Goal: Information Seeking & Learning: Check status

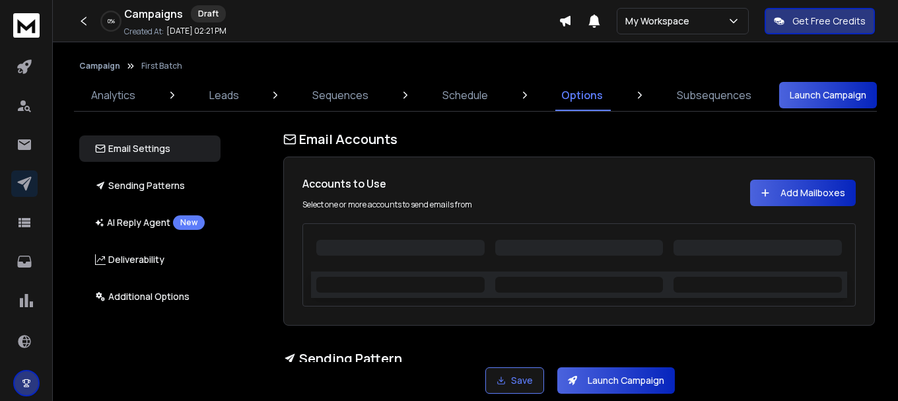
select select "**********"
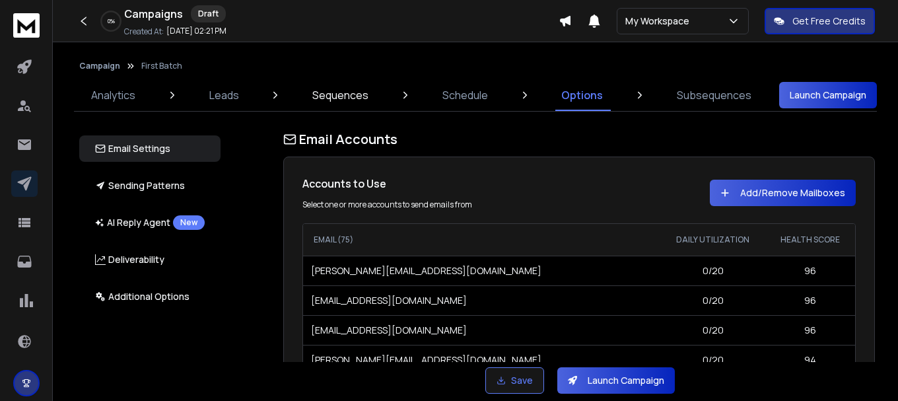
click at [354, 100] on p "Sequences" at bounding box center [340, 95] width 56 height 16
click at [30, 143] on icon at bounding box center [24, 144] width 13 height 11
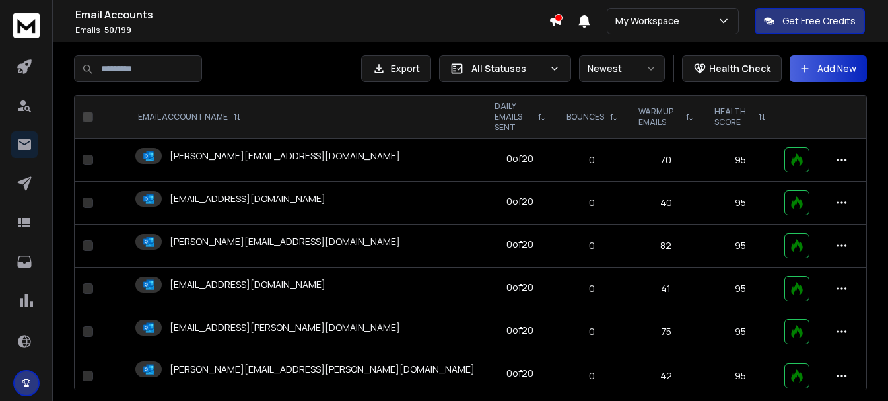
click at [556, 127] on th "BOUNCES" at bounding box center [592, 117] width 72 height 43
click at [628, 282] on td "41" at bounding box center [666, 288] width 76 height 43
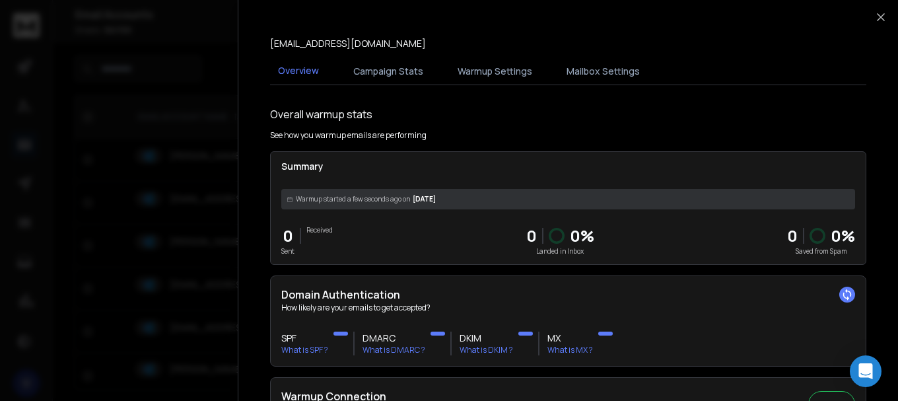
click at [603, 69] on button "Mailbox Settings" at bounding box center [603, 71] width 89 height 29
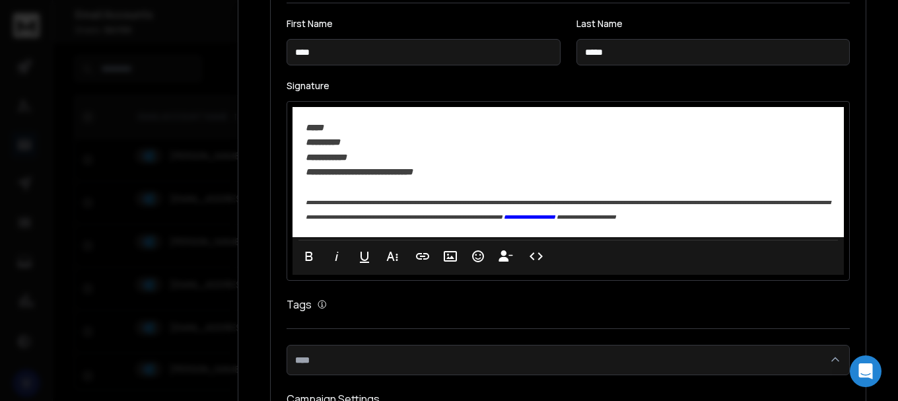
scroll to position [144, 0]
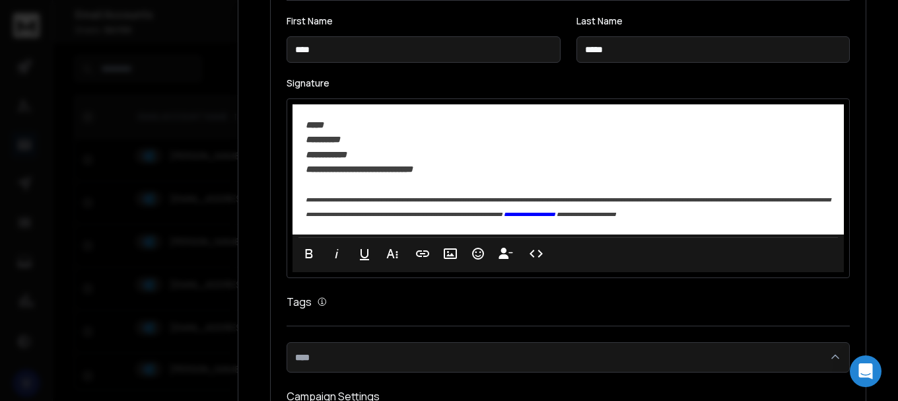
click at [578, 72] on form "**********" at bounding box center [568, 350] width 563 height 666
click at [598, 83] on label "Signature" at bounding box center [568, 83] width 563 height 9
click at [569, 80] on label "Signature" at bounding box center [568, 83] width 563 height 9
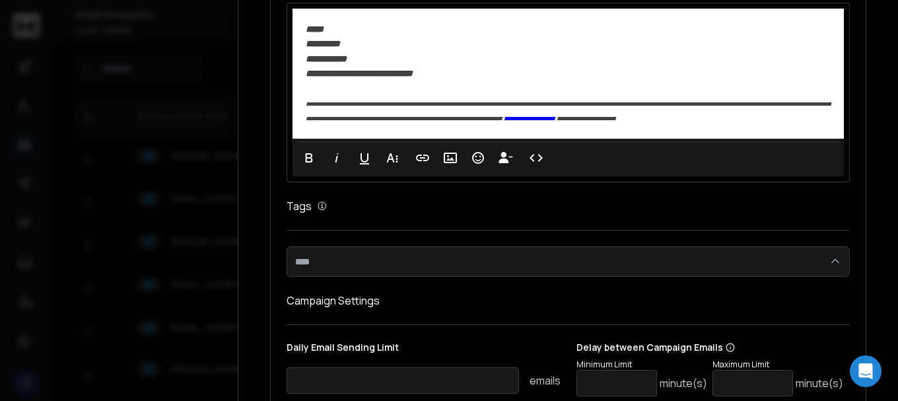
scroll to position [252, 0]
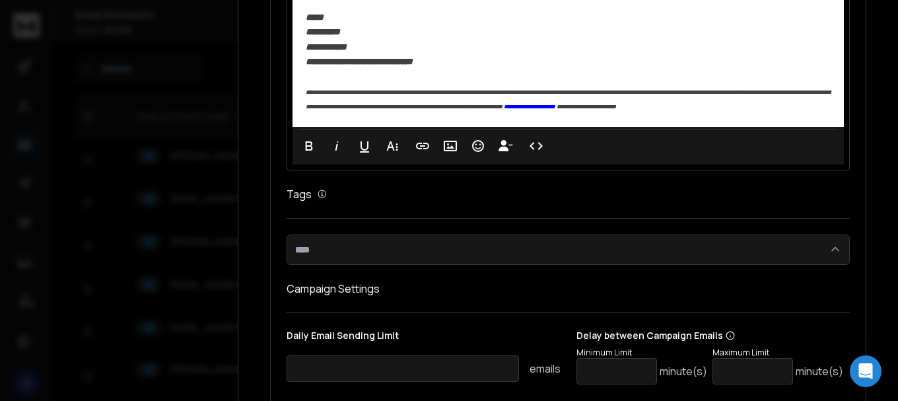
click at [683, 189] on div "Tags" at bounding box center [568, 194] width 563 height 16
click at [545, 199] on div "Tags" at bounding box center [568, 194] width 563 height 16
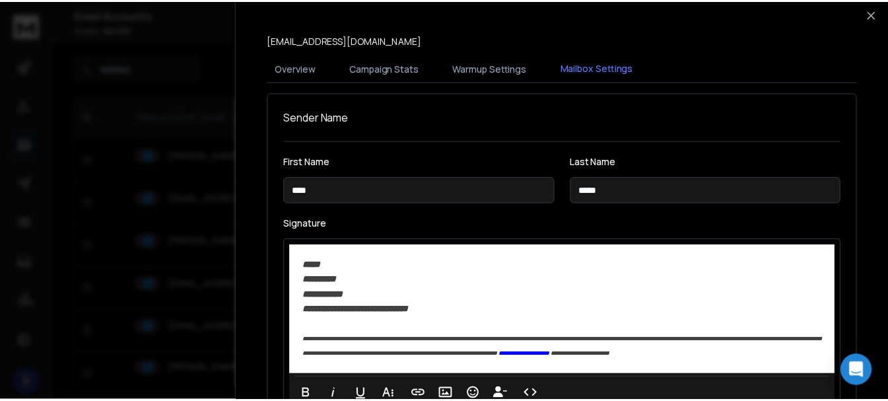
scroll to position [0, 0]
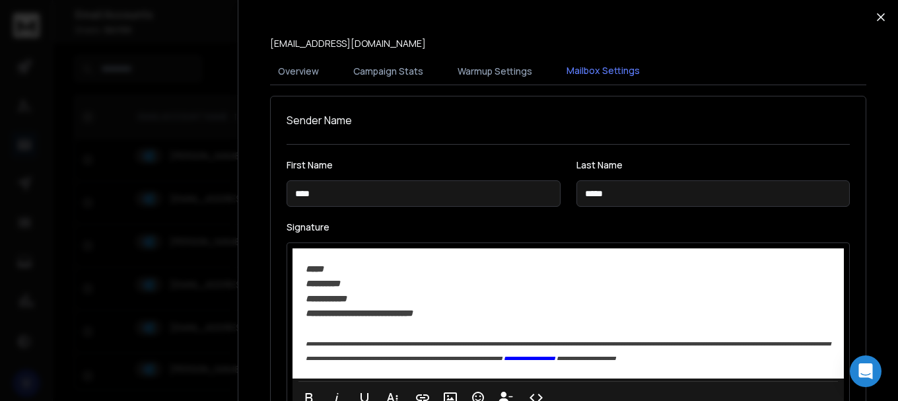
click at [877, 14] on icon "button" at bounding box center [880, 17] width 13 height 13
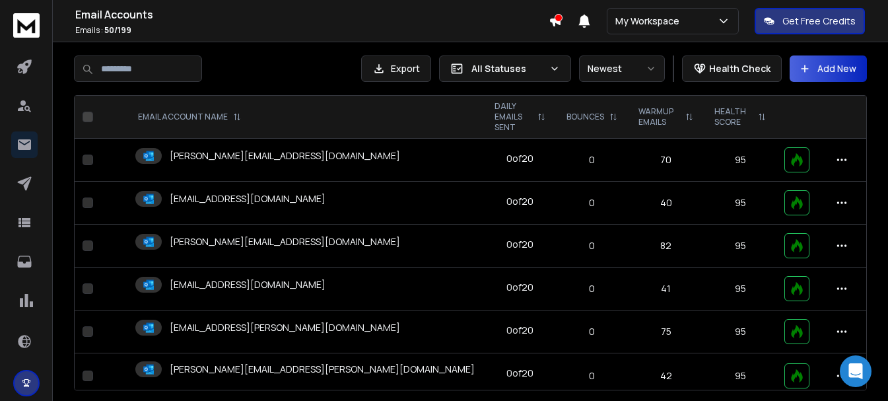
click at [300, 79] on div at bounding box center [213, 68] width 279 height 26
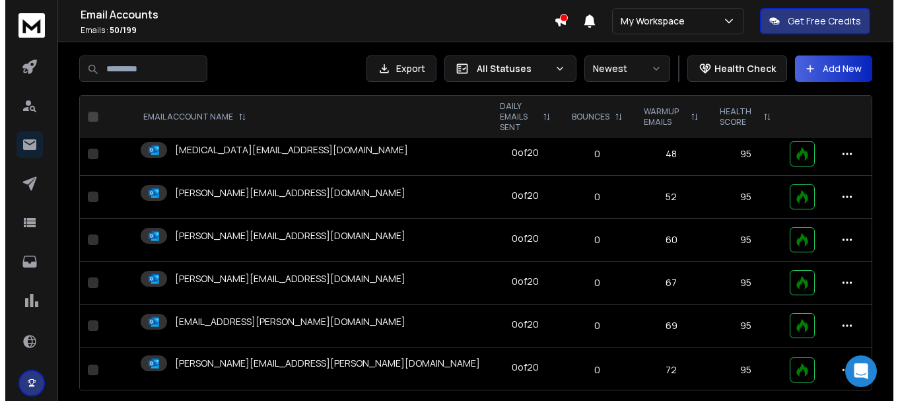
scroll to position [1716, 0]
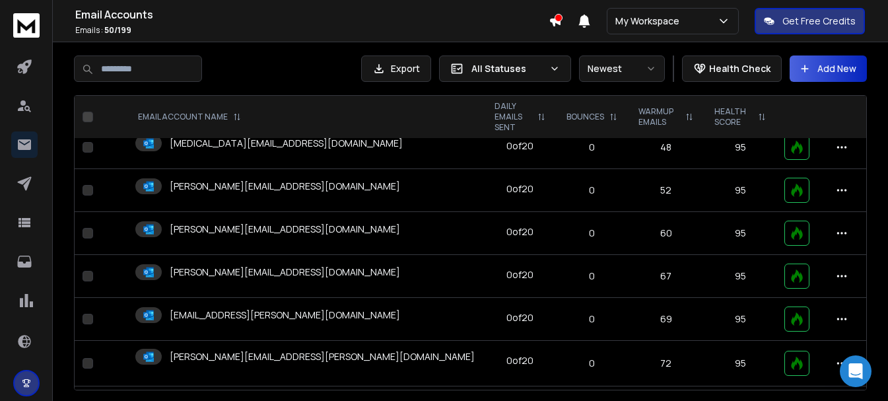
click at [556, 258] on td "0" at bounding box center [592, 276] width 72 height 43
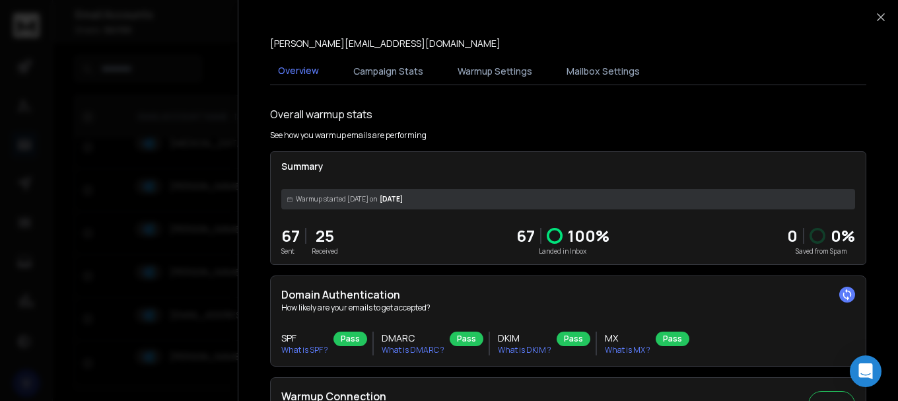
click at [586, 60] on button "Mailbox Settings" at bounding box center [603, 71] width 89 height 29
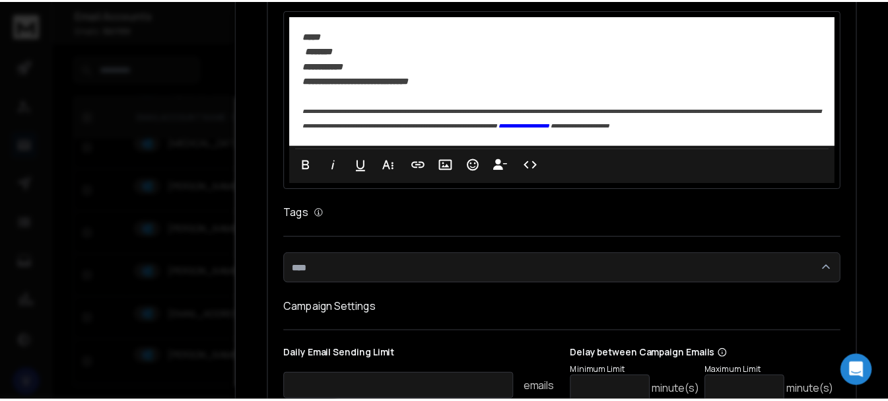
scroll to position [221, 0]
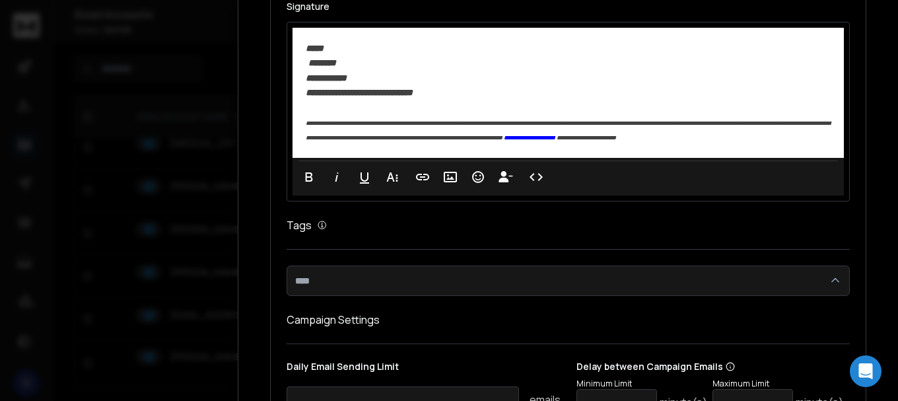
click at [692, 212] on form "**********" at bounding box center [568, 273] width 563 height 666
click at [110, 75] on div at bounding box center [449, 200] width 898 height 401
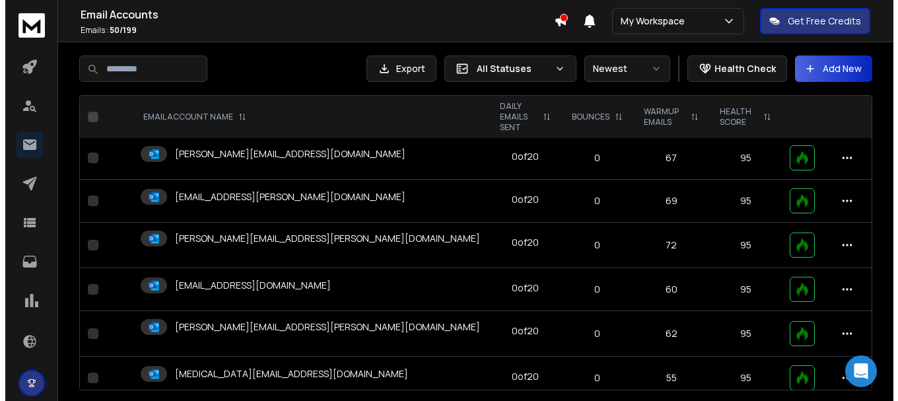
scroll to position [1926, 0]
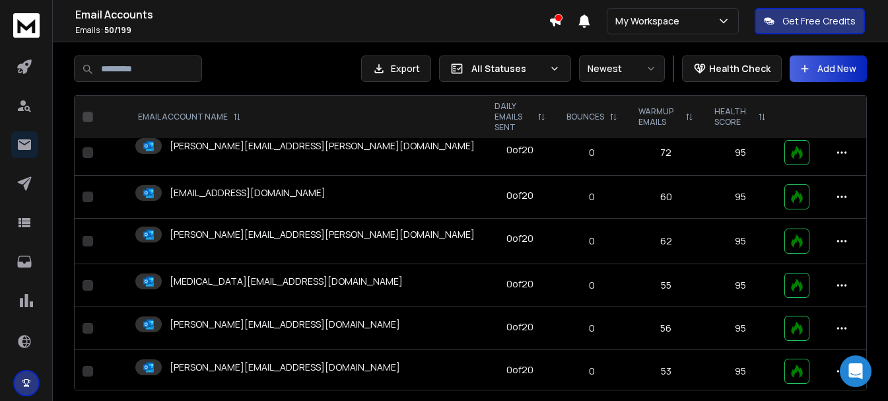
click at [629, 264] on td "55" at bounding box center [666, 285] width 76 height 43
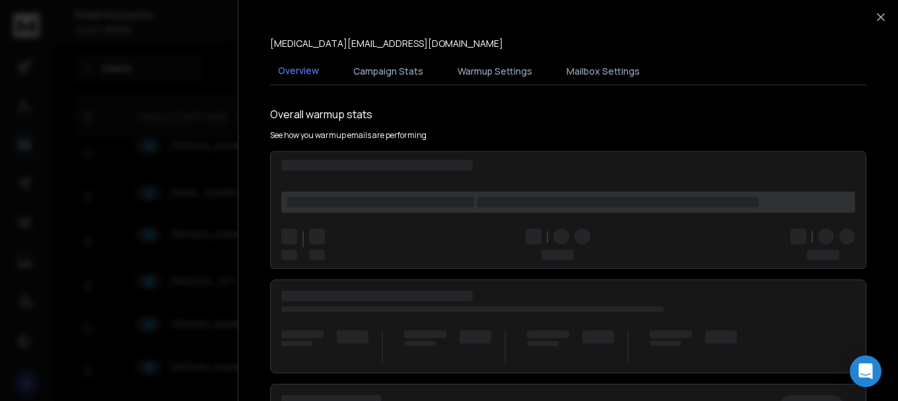
click at [608, 65] on button "Mailbox Settings" at bounding box center [603, 71] width 89 height 29
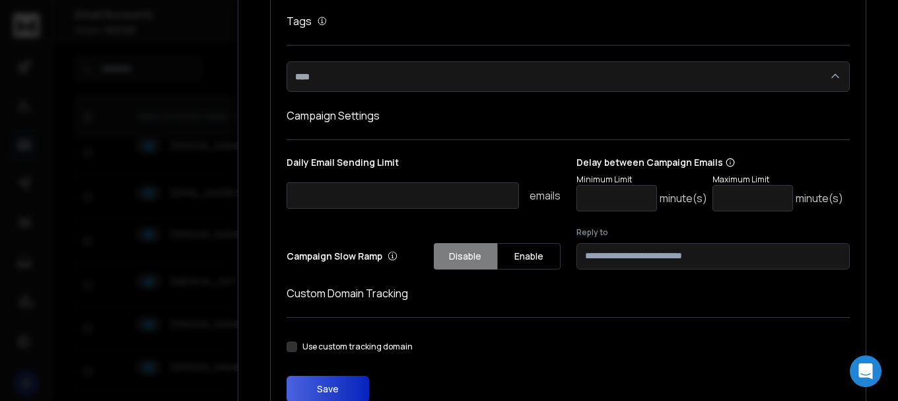
scroll to position [440, 0]
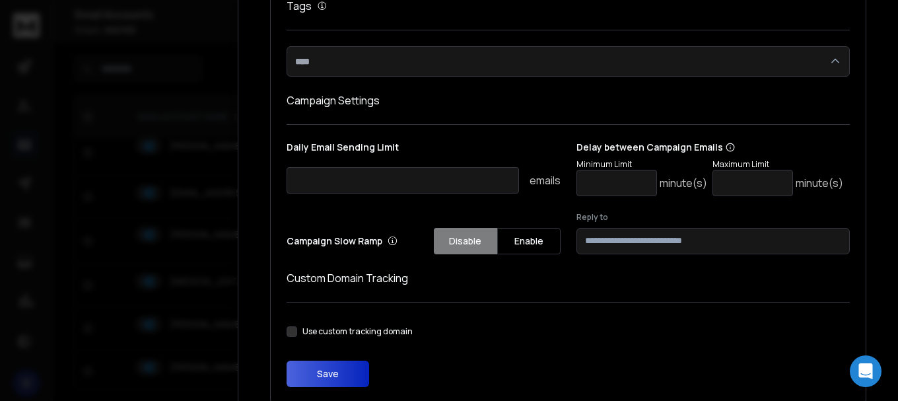
click at [691, 277] on h1 "Custom Domain Tracking" at bounding box center [568, 278] width 563 height 16
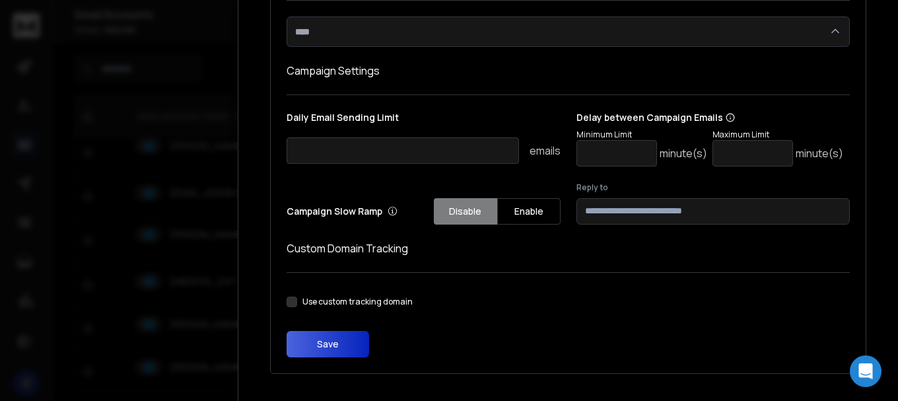
scroll to position [479, 0]
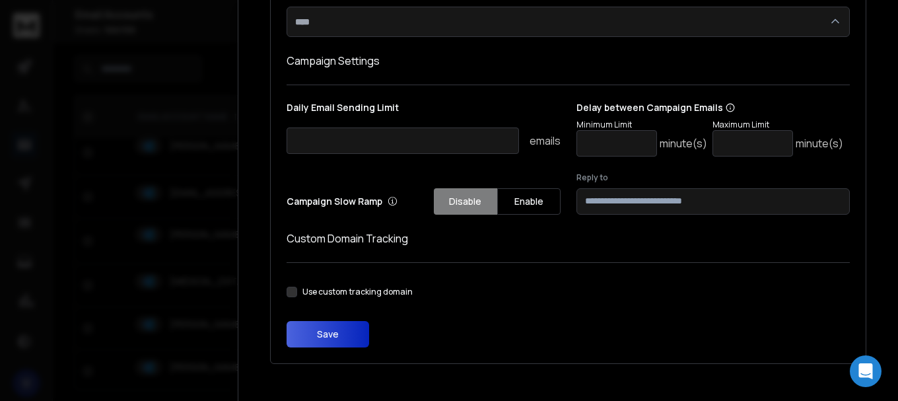
click at [699, 287] on div "Use custom tracking domain" at bounding box center [568, 292] width 563 height 26
click at [169, 83] on div at bounding box center [449, 200] width 898 height 401
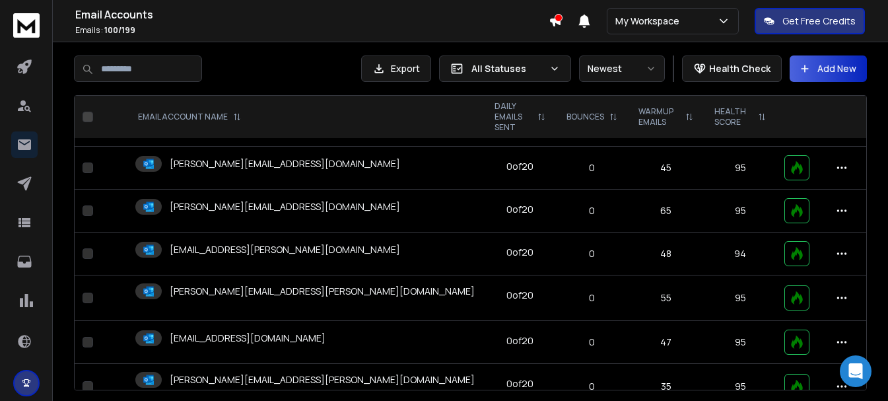
scroll to position [2482, 0]
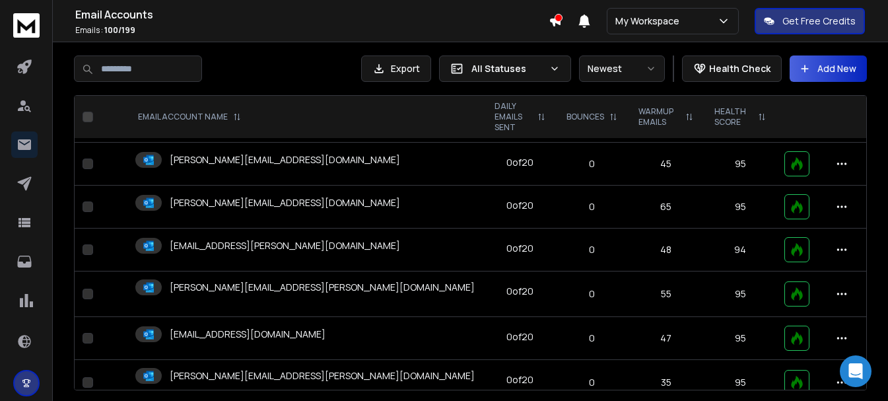
click at [564, 331] on p "0" at bounding box center [592, 337] width 56 height 13
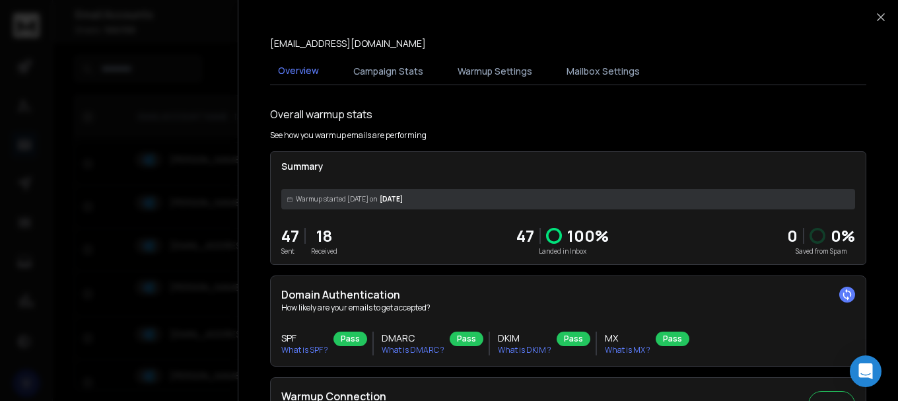
click at [181, 100] on div at bounding box center [449, 200] width 898 height 401
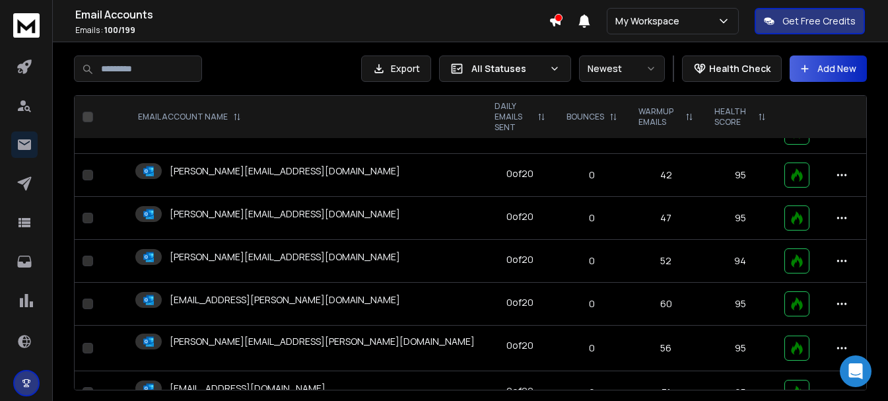
scroll to position [2785, 0]
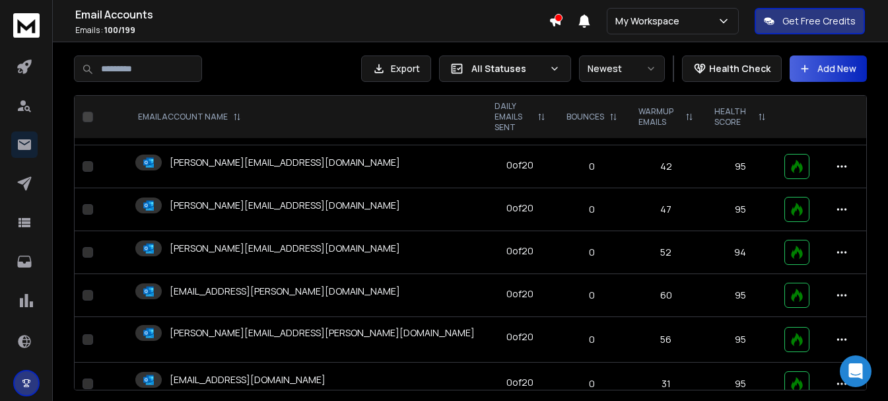
click at [317, 86] on div "Export All Statuses Newest Health Check Add New EMAIL ACCOUNT NAME DAILY EMAILS…" at bounding box center [470, 222] width 793 height 335
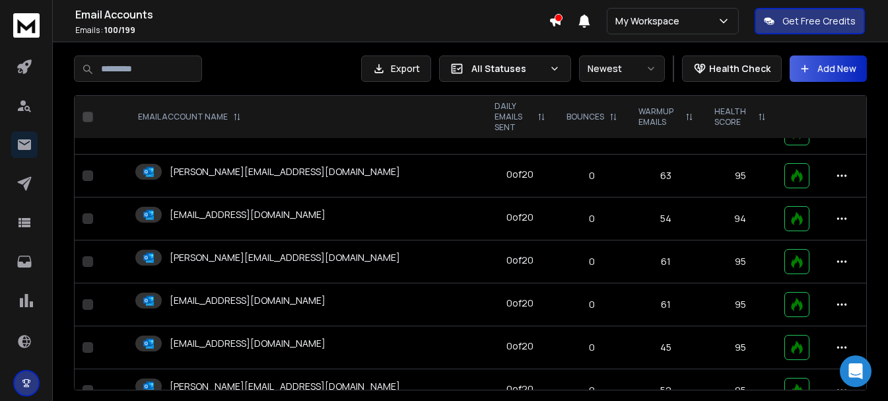
scroll to position [4072, 0]
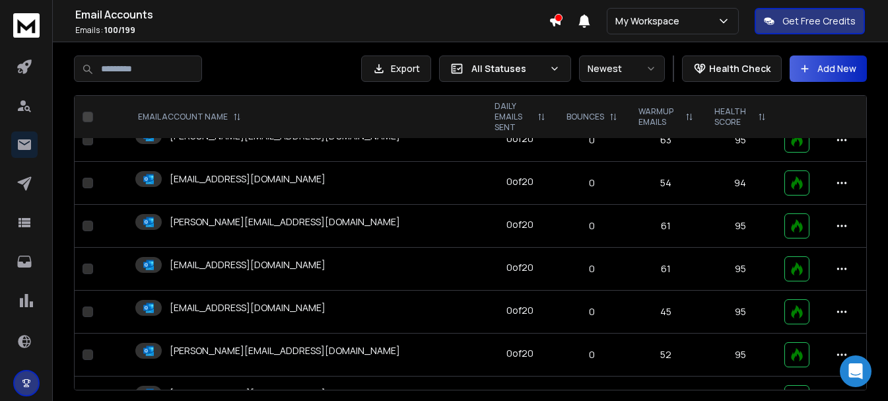
click at [667, 291] on td "45" at bounding box center [666, 312] width 76 height 43
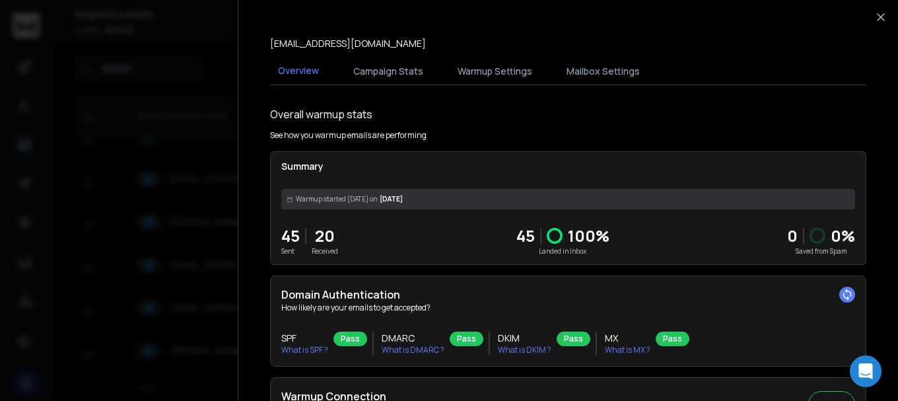
click at [164, 70] on div at bounding box center [449, 200] width 898 height 401
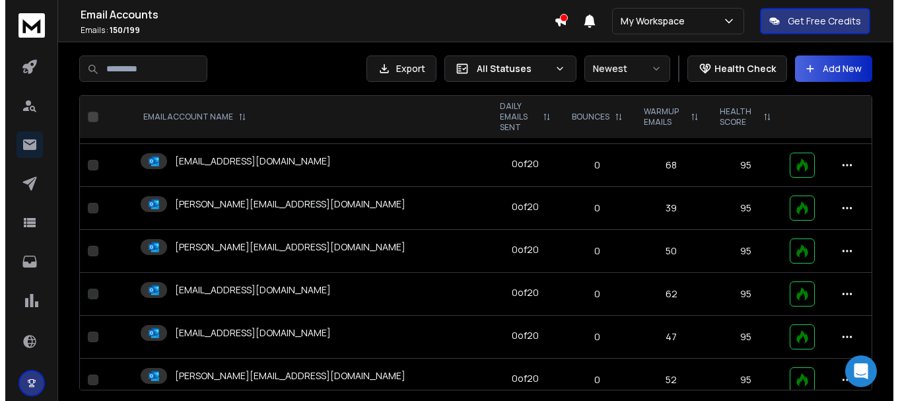
scroll to position [5903, 0]
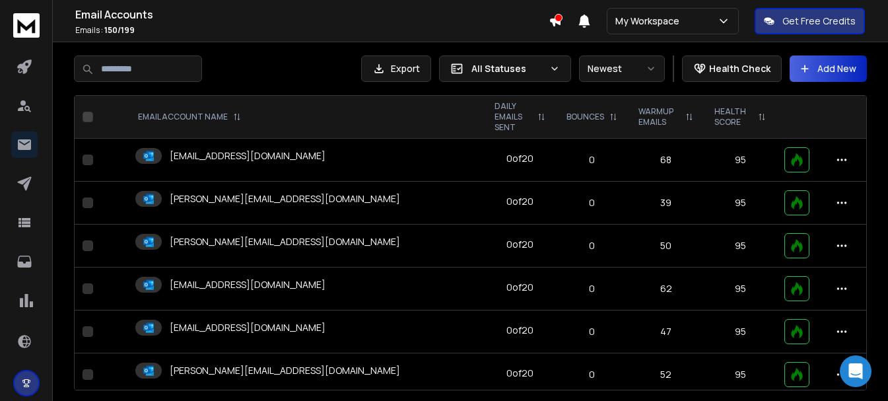
click at [564, 325] on p "0" at bounding box center [592, 331] width 56 height 13
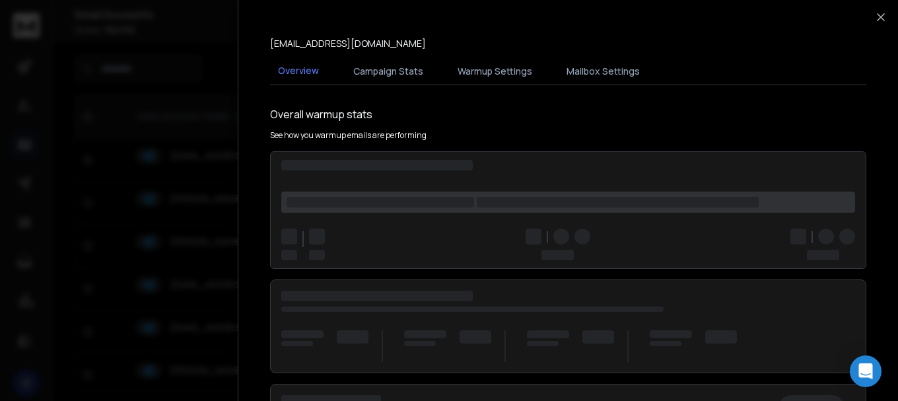
click at [619, 72] on button "Mailbox Settings" at bounding box center [603, 71] width 89 height 29
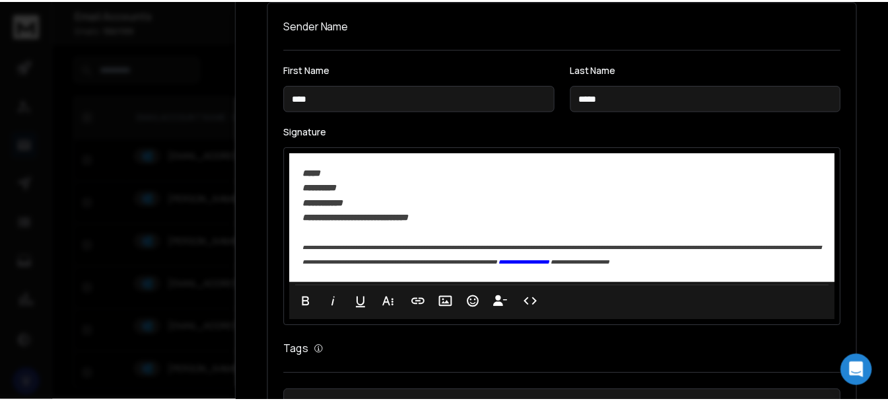
scroll to position [81, 0]
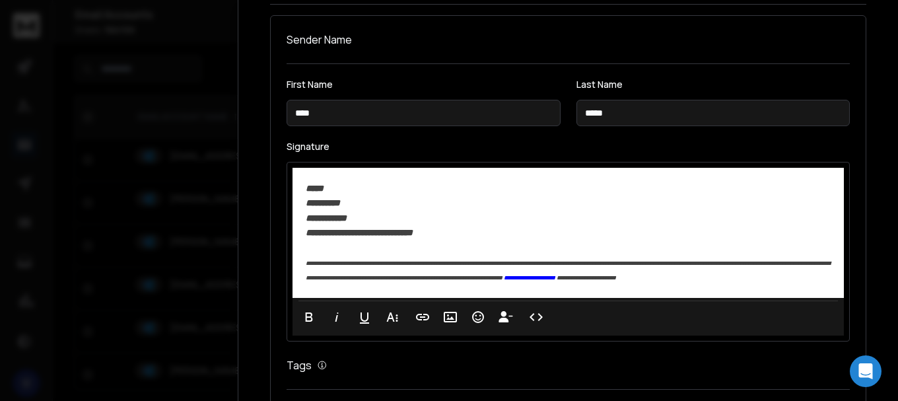
click at [182, 175] on div at bounding box center [449, 200] width 898 height 401
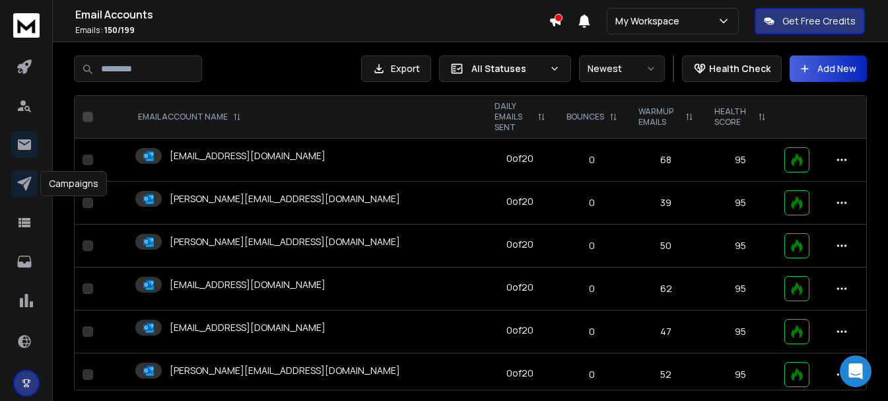
click at [32, 190] on icon at bounding box center [25, 184] width 16 height 16
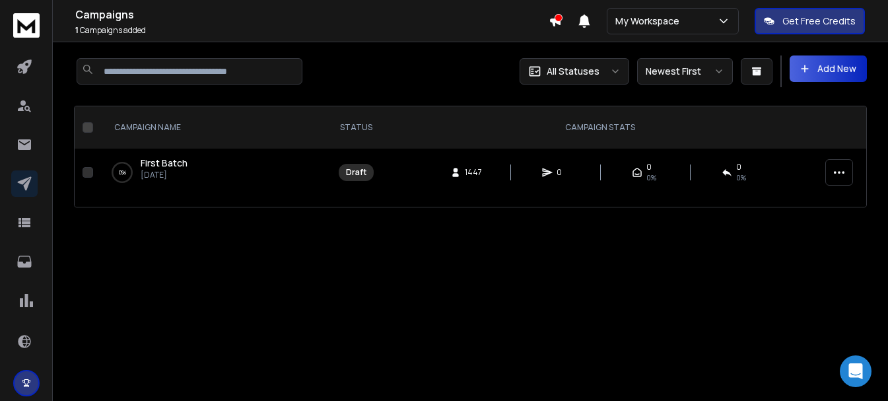
click at [491, 181] on div "1447 0 0 0% 0 0%" at bounding box center [600, 172] width 330 height 21
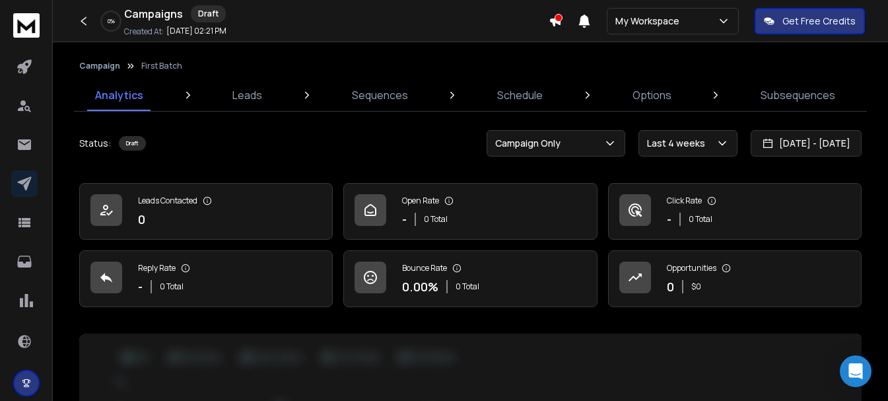
click at [406, 145] on div "Status: Draft Campaign Only Last 4 weeks [DATE] - [DATE]" at bounding box center [470, 143] width 782 height 26
